Goal: Communication & Community: Answer question/provide support

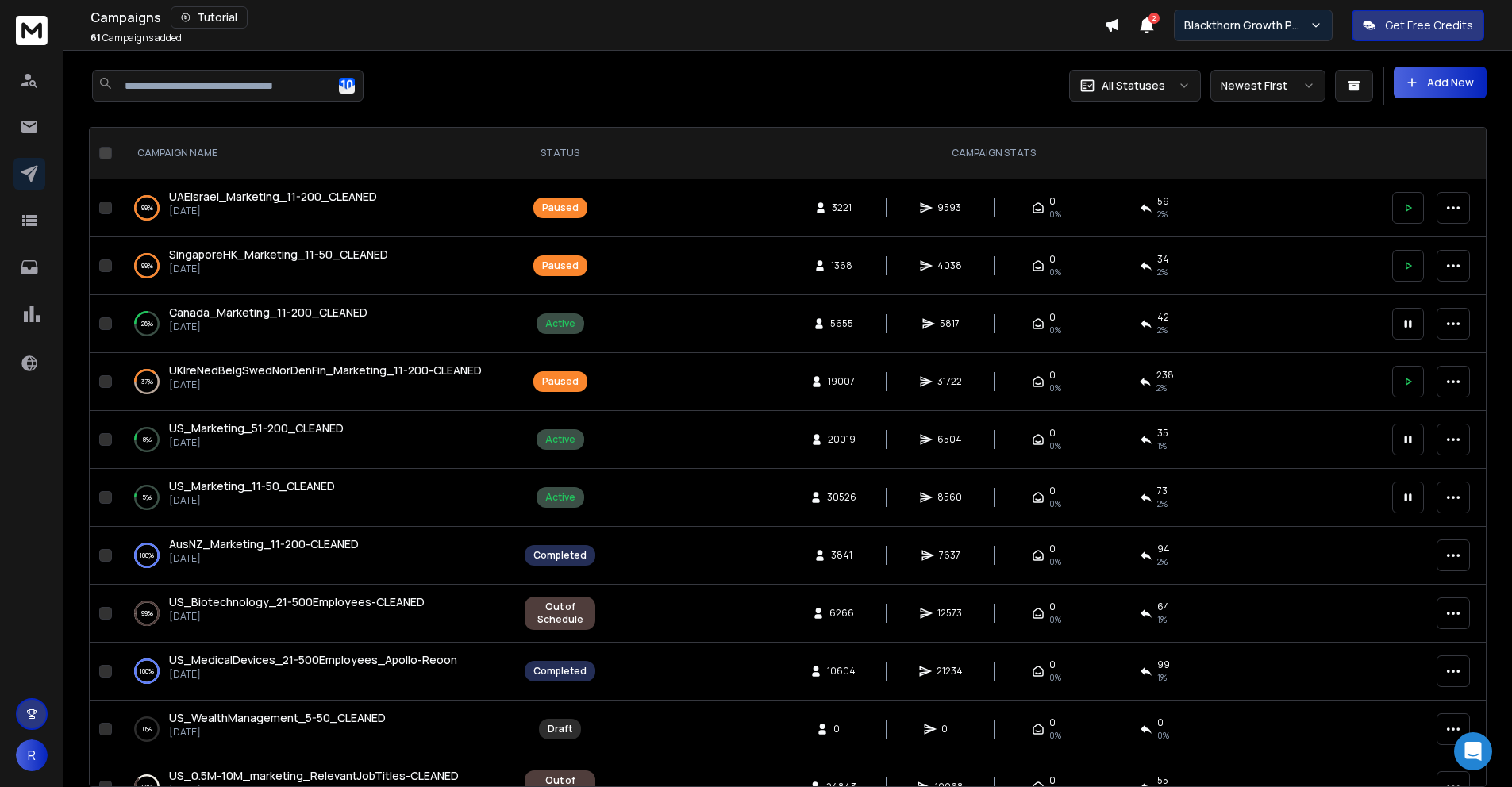
click at [1318, 21] on icon "button" at bounding box center [1316, 25] width 13 height 16
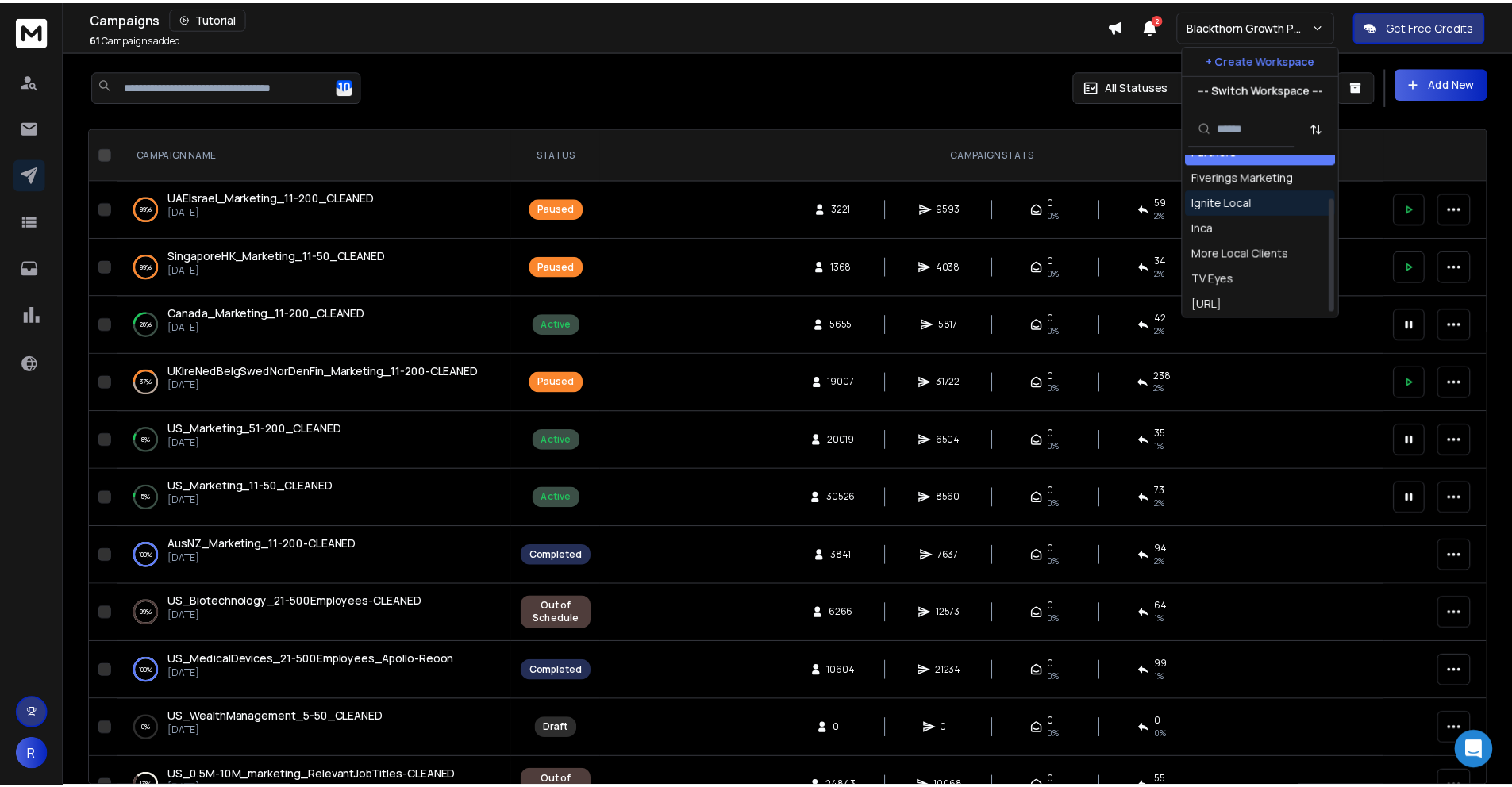
scroll to position [59, 0]
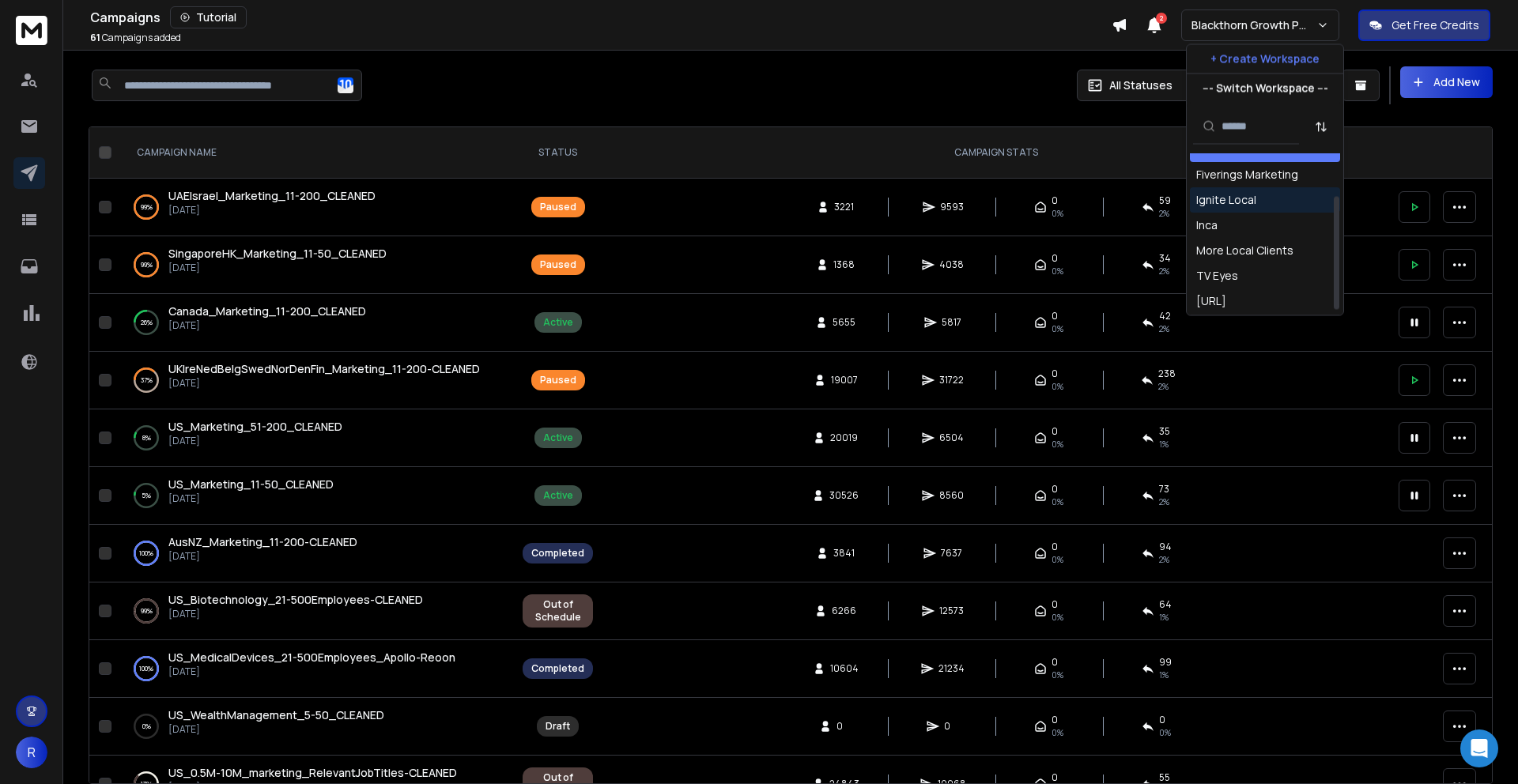
click at [1281, 206] on div "Ignite Local" at bounding box center [1265, 200] width 150 height 25
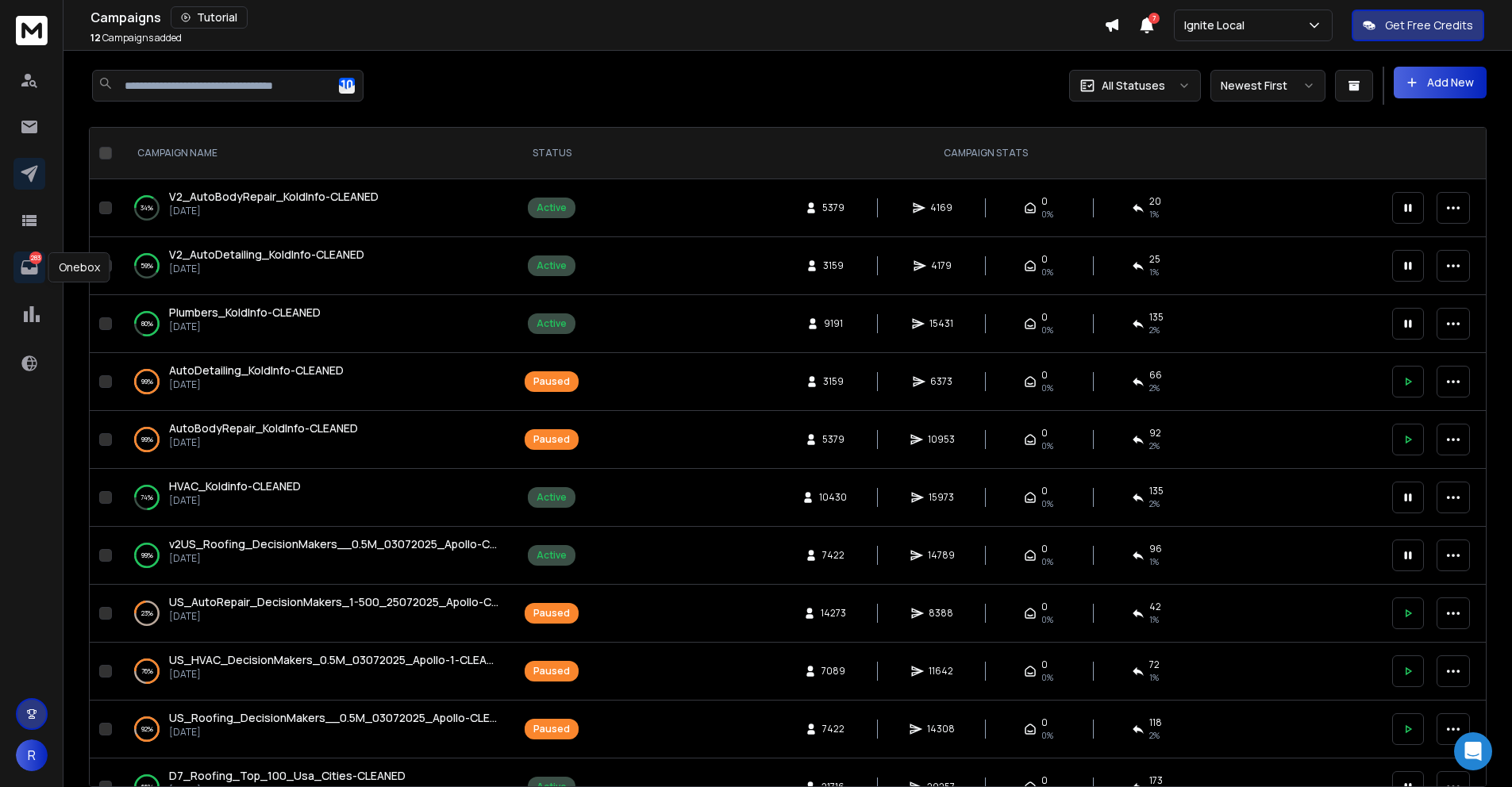
click at [37, 268] on icon at bounding box center [29, 267] width 19 height 19
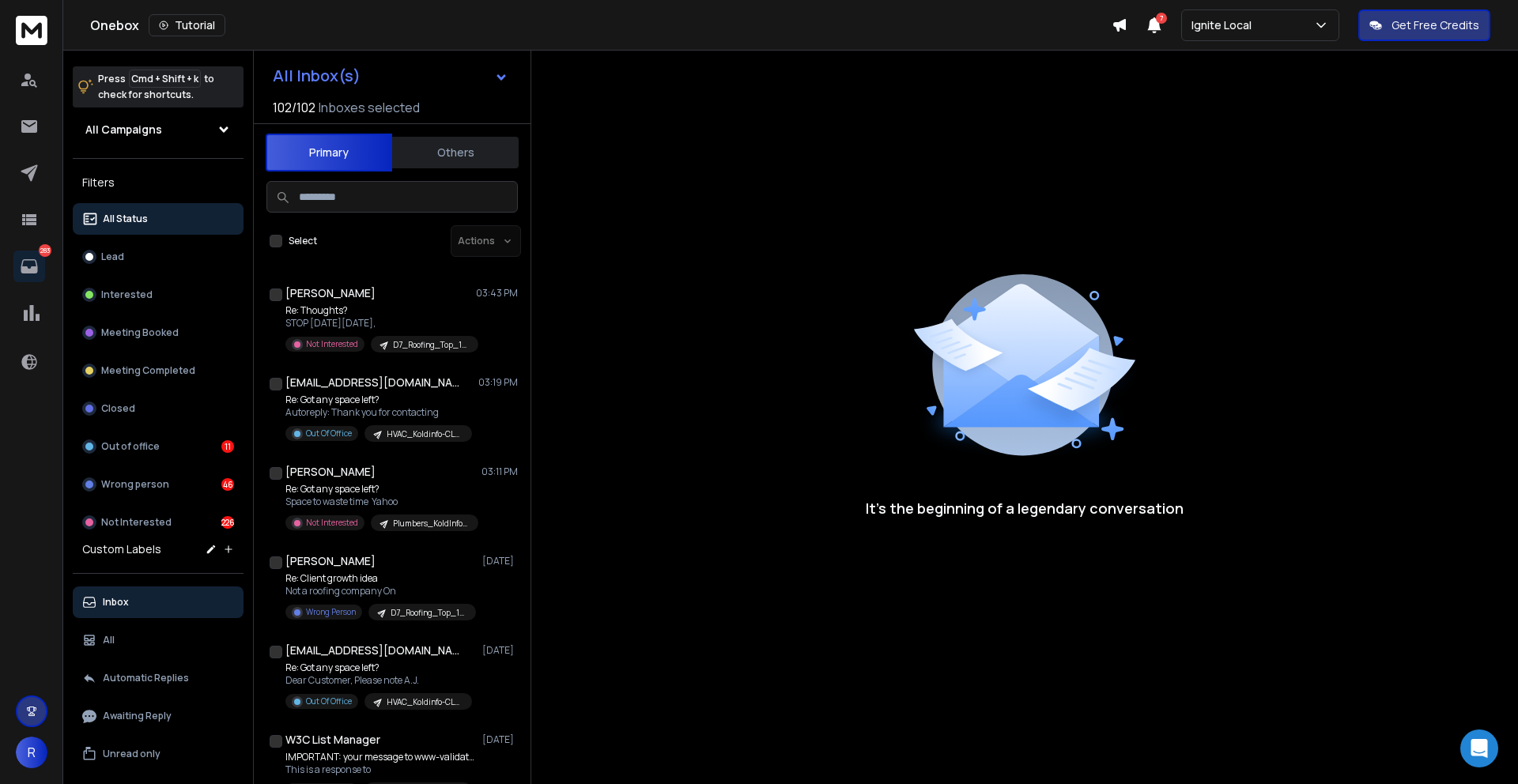
click at [110, 295] on p "Interested" at bounding box center [126, 294] width 51 height 13
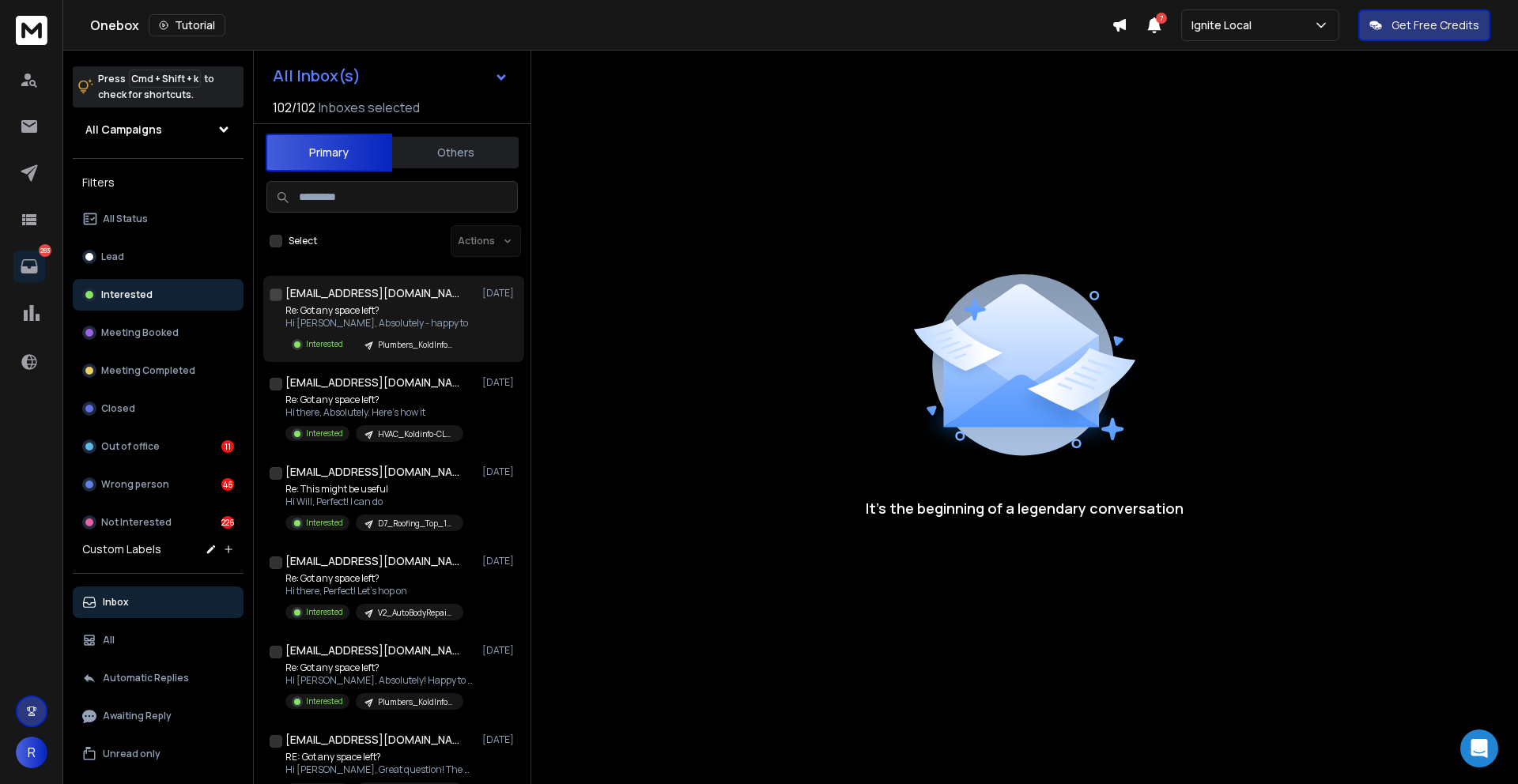
click at [379, 342] on p "Plumbers_KoldInfo-CLEANED" at bounding box center [415, 345] width 76 height 12
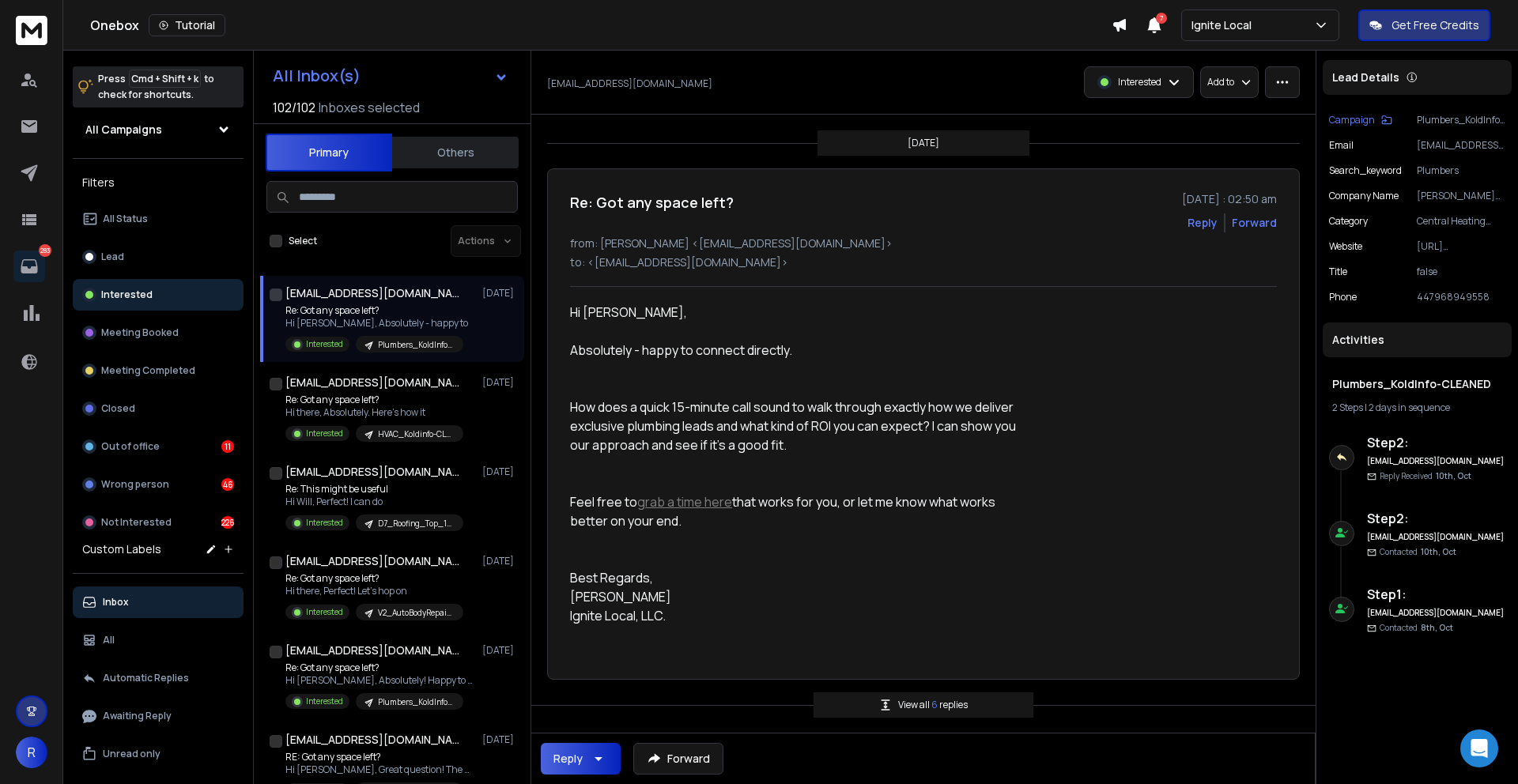
click at [913, 711] on div "View all 6 replies" at bounding box center [923, 705] width 220 height 25
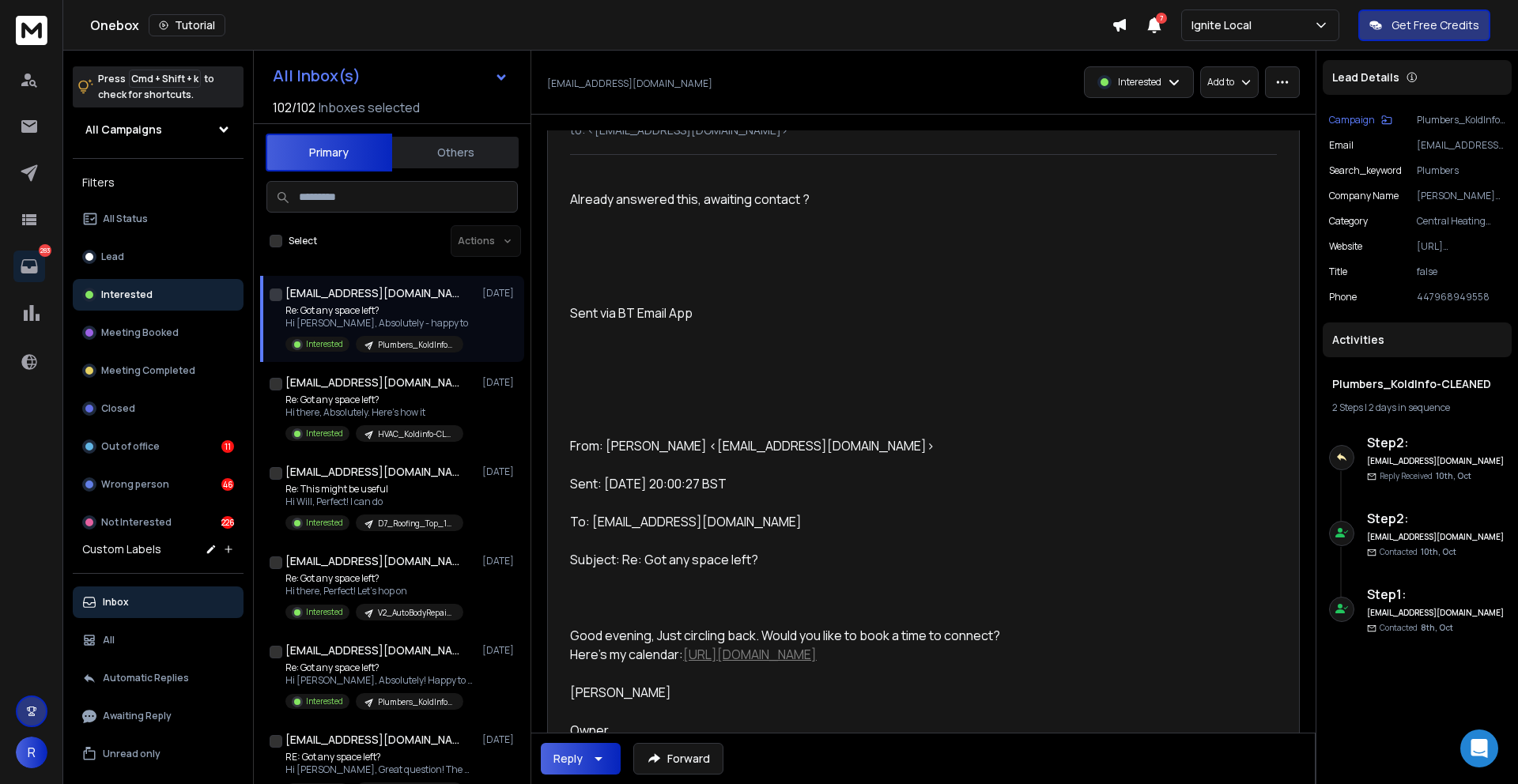
scroll to position [793, 0]
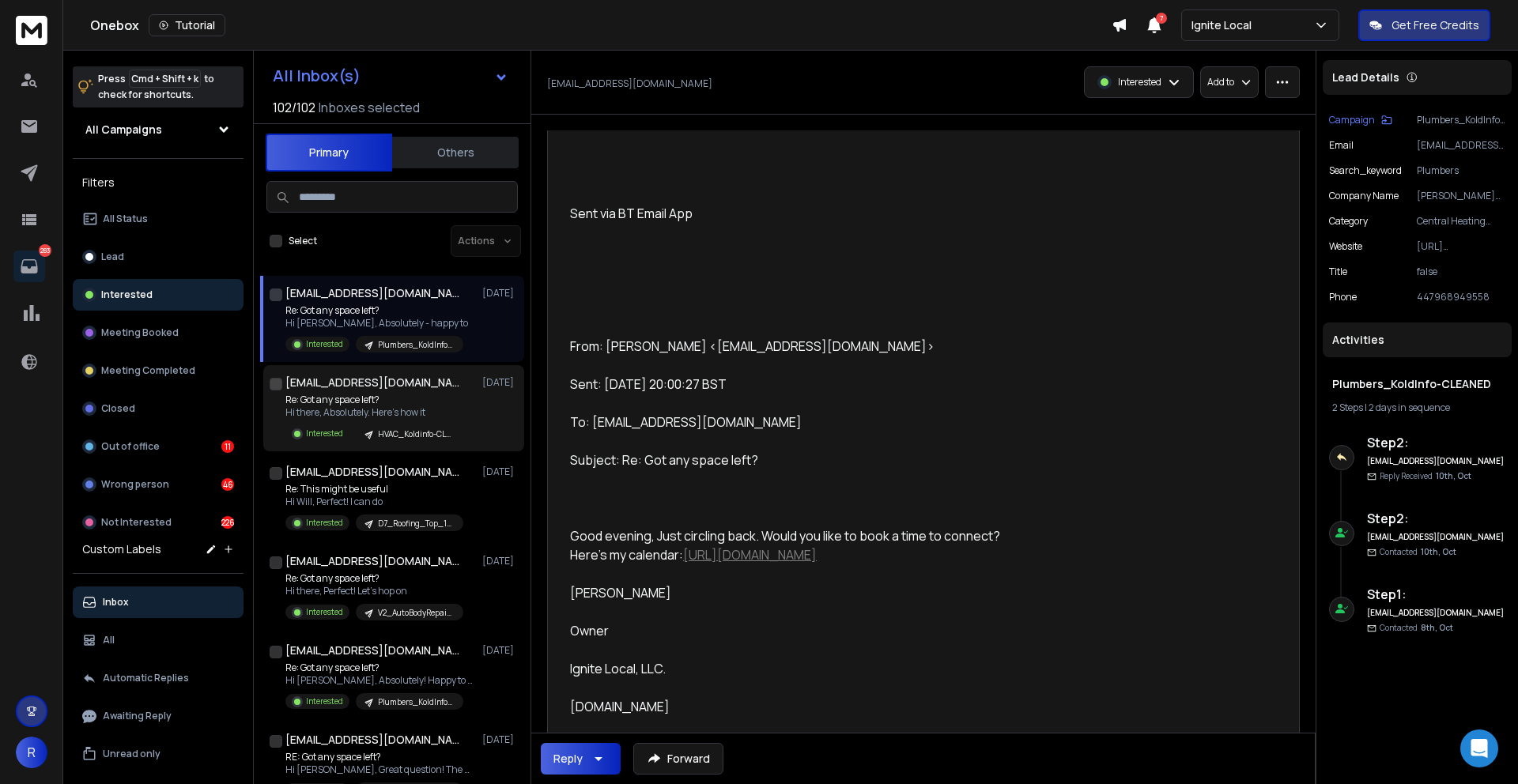
click at [487, 410] on div "Re: Got any space left? Hi there, Absolutely. Here's how it Interested HVAC_Kol…" at bounding box center [401, 418] width 232 height 48
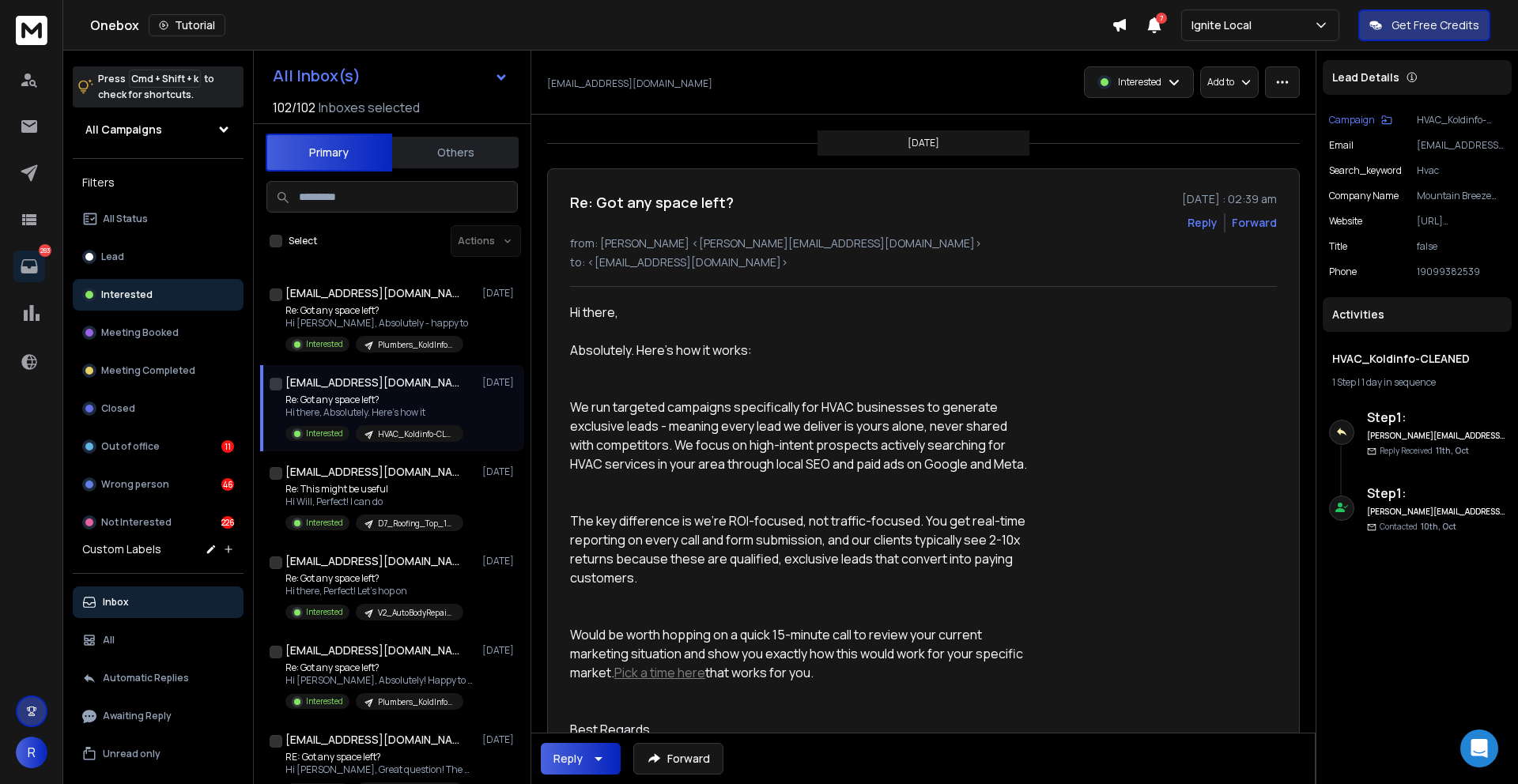
scroll to position [174, 0]
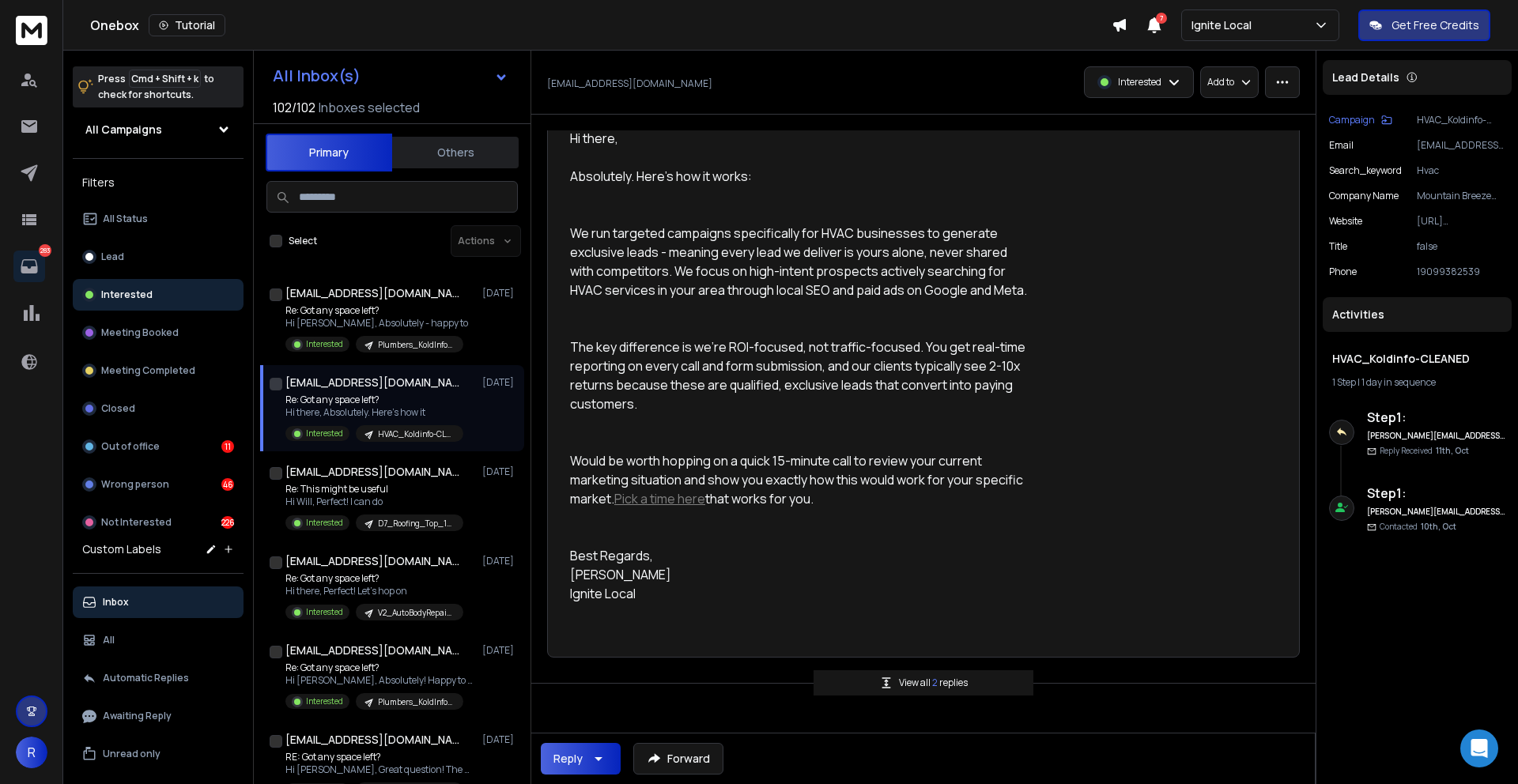
click at [909, 680] on p "View all 2 replies" at bounding box center [933, 682] width 69 height 13
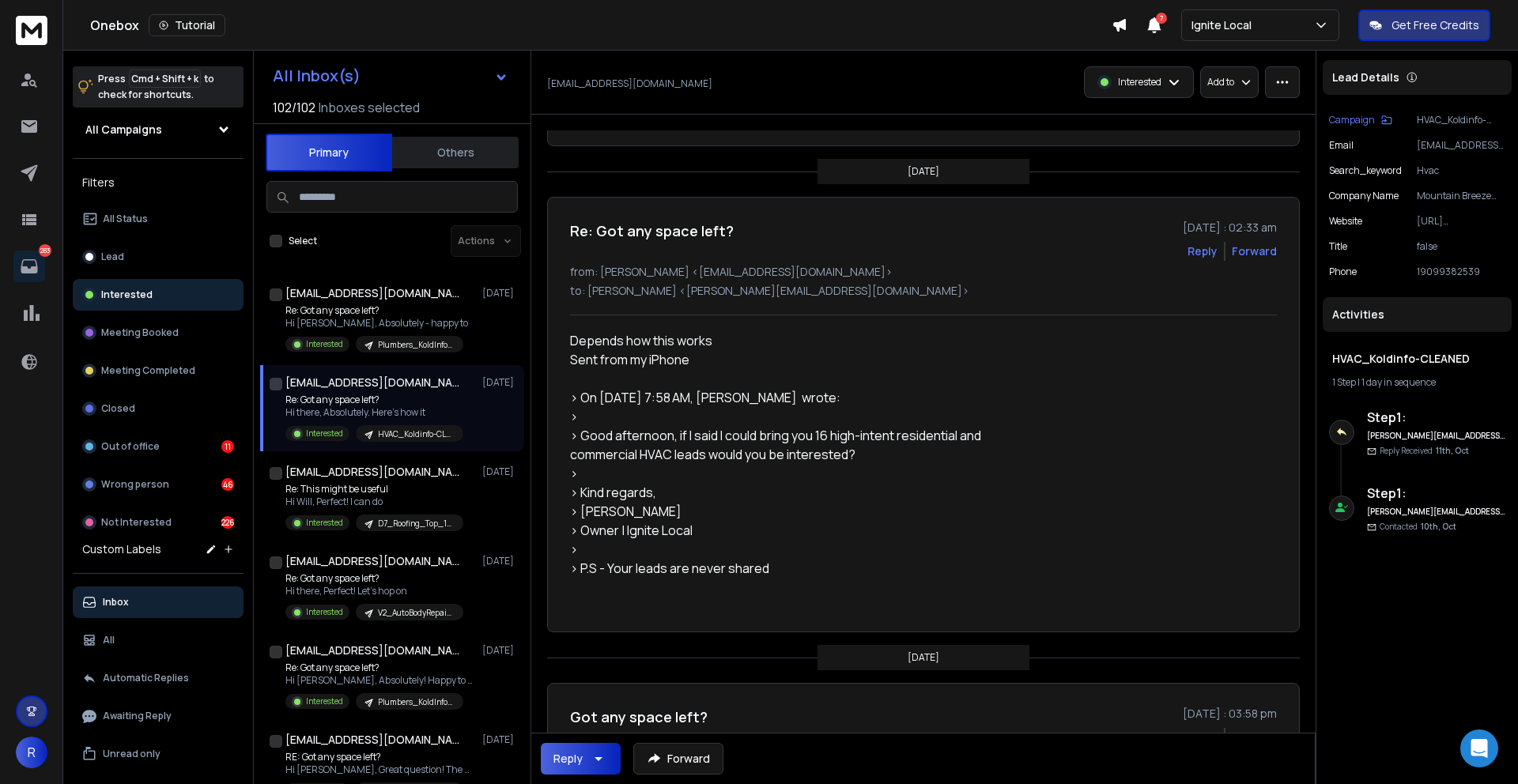
scroll to position [866, 0]
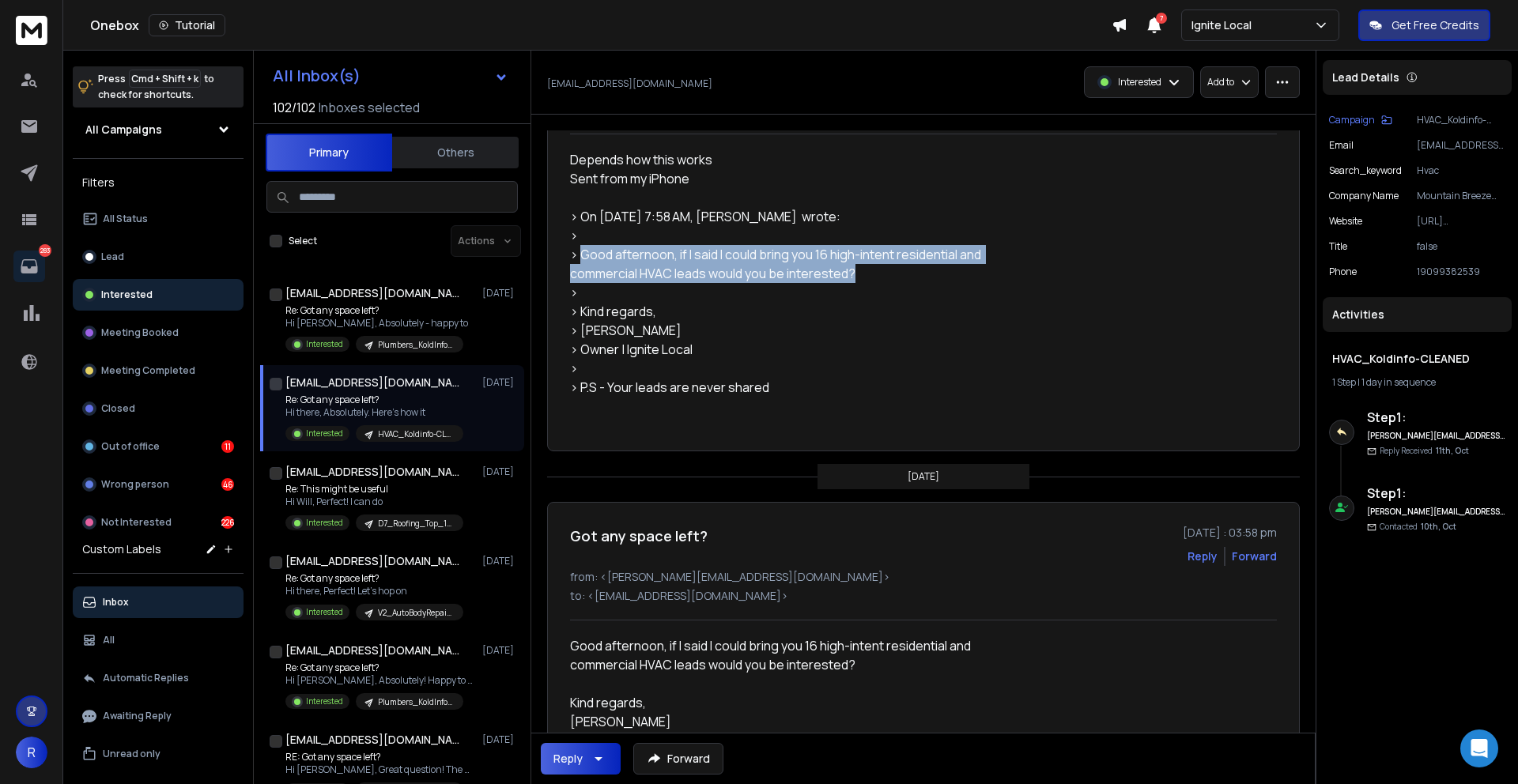
drag, startPoint x: 875, startPoint y: 275, endPoint x: 582, endPoint y: 255, distance: 293.7
click at [582, 255] on div "Depends how this works Sent from my iPhone > On Oct 10, 2025, at 7:58 AM, Ricky…" at bounding box center [807, 289] width 474 height 278
copy div "Good afternoon, if I said I could bring you 16 high-intent residential and comm…"
